Goal: Navigation & Orientation: Find specific page/section

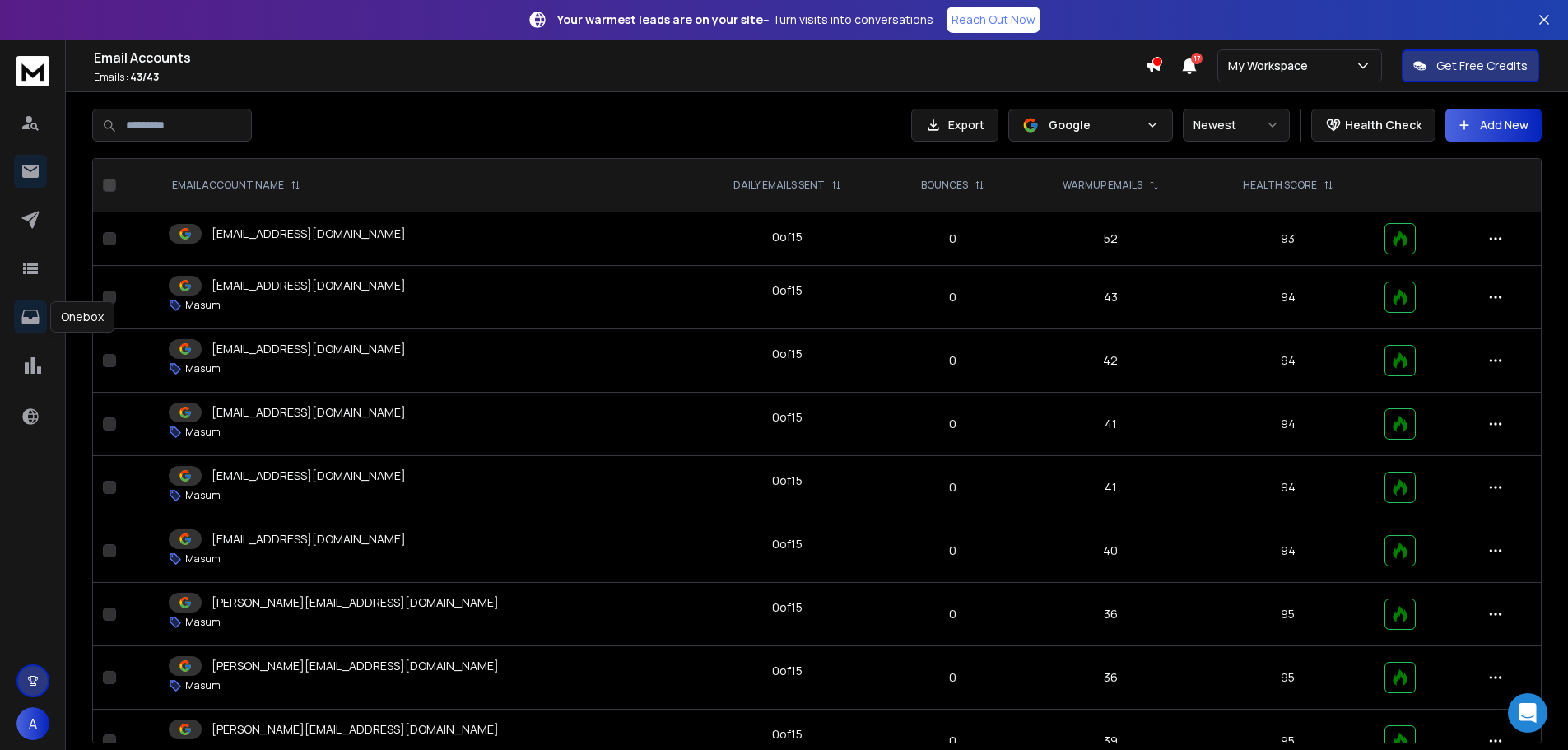
click at [32, 318] on icon at bounding box center [30, 316] width 17 height 14
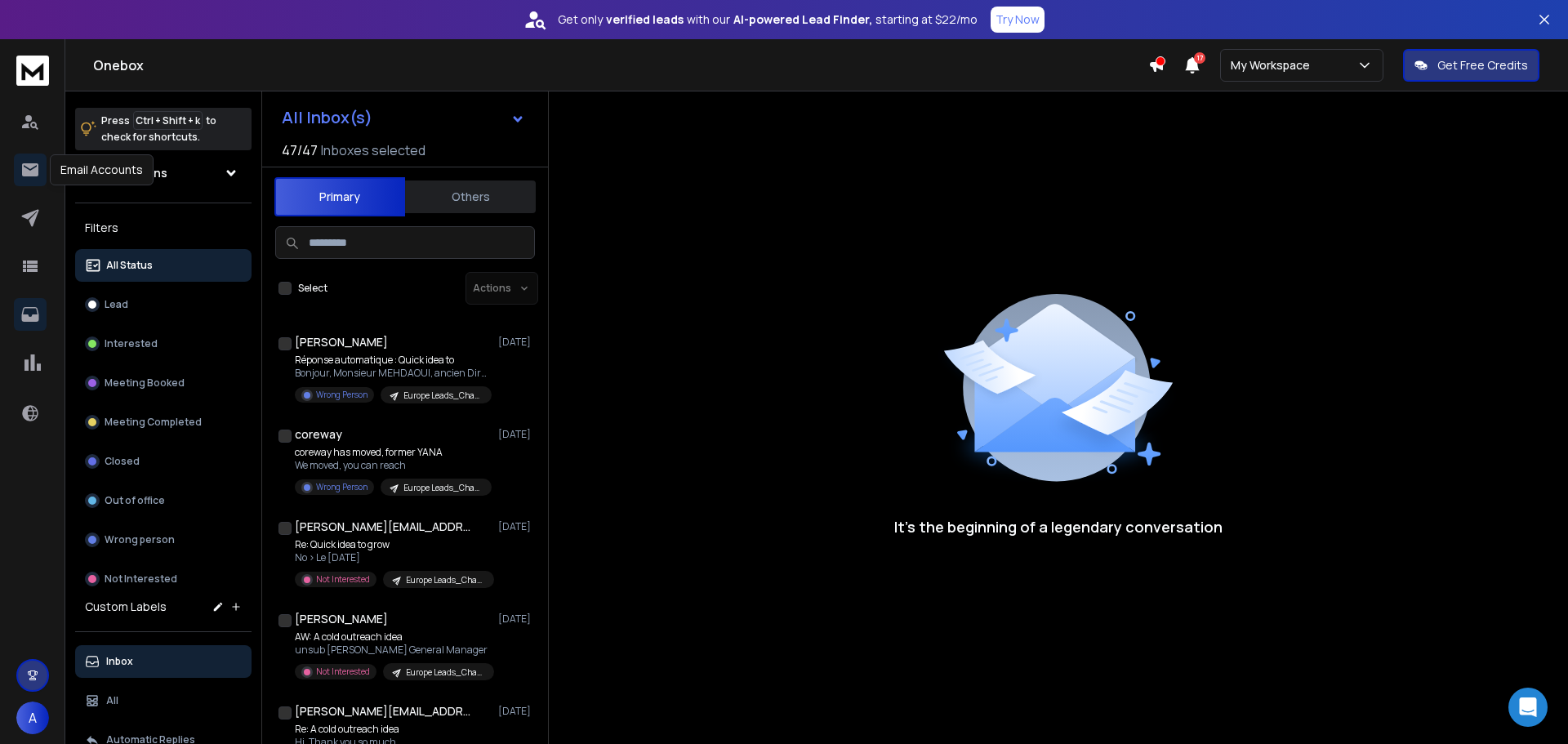
click at [31, 170] on icon at bounding box center [29, 170] width 16 height 13
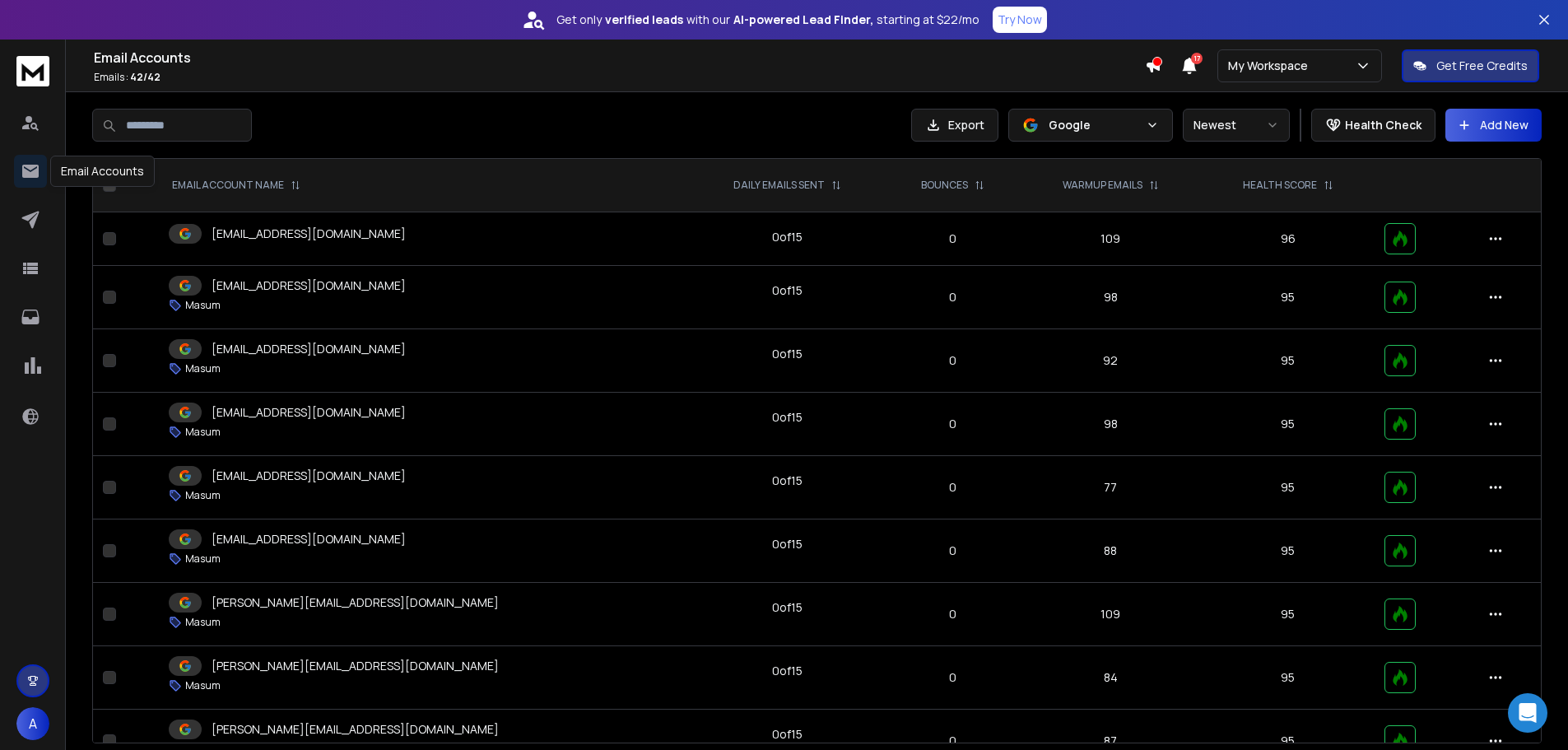
click at [1071, 126] on p "Google" at bounding box center [1094, 125] width 90 height 16
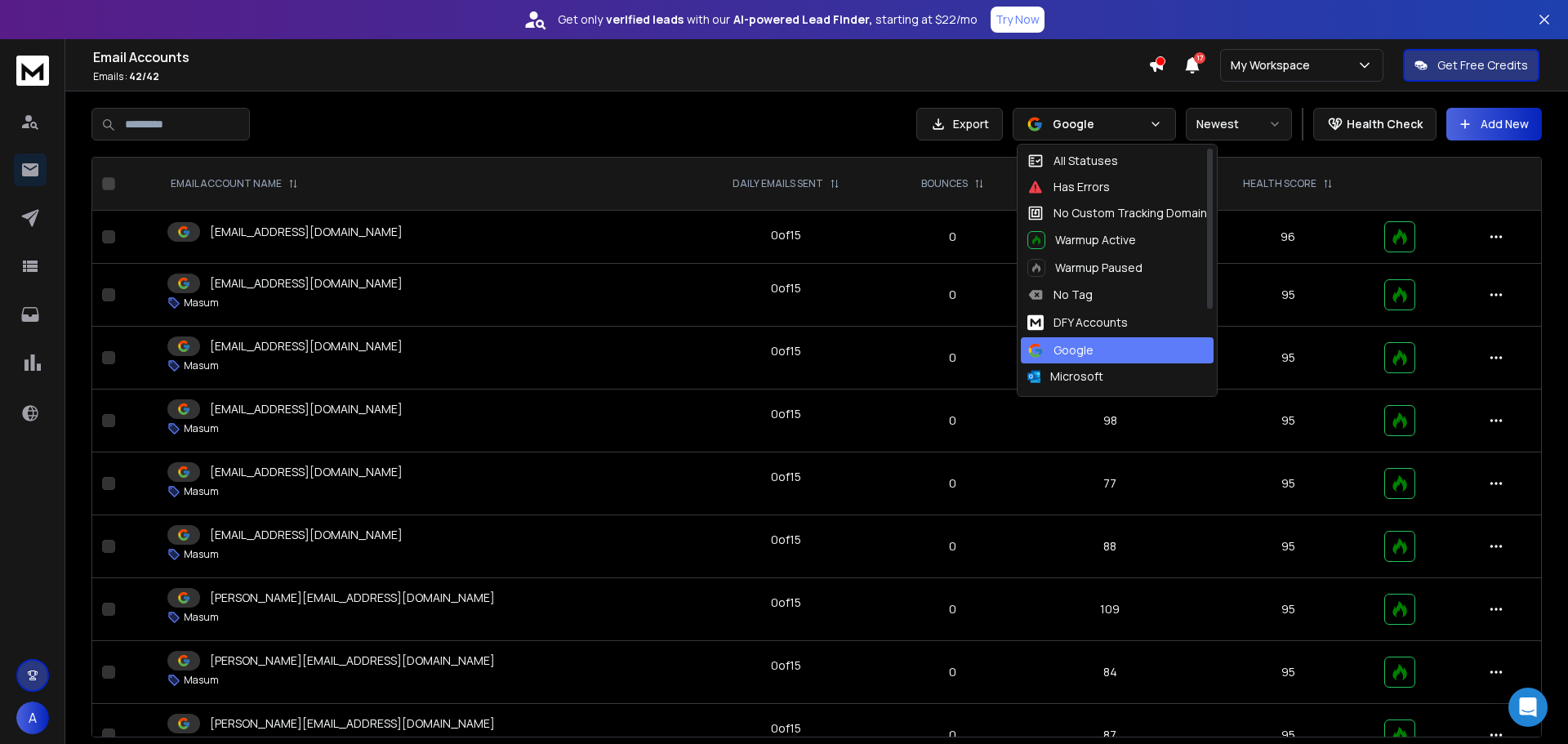
click at [1107, 352] on div "Google" at bounding box center [1117, 350] width 193 height 26
